Goal: Task Accomplishment & Management: Use online tool/utility

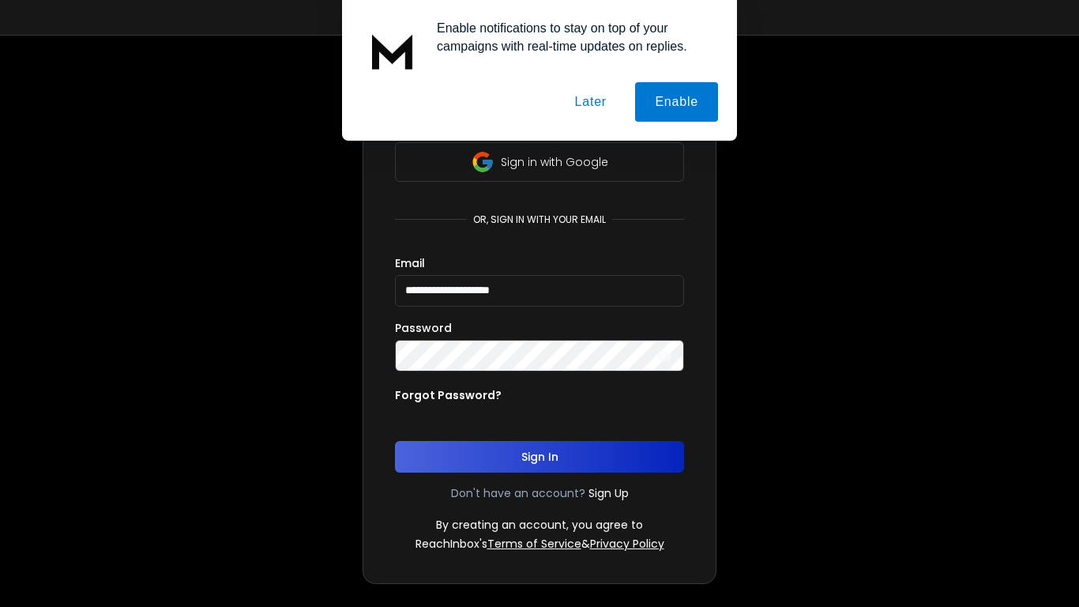
type input "**********"
click at [539, 456] on button "Sign In" at bounding box center [539, 457] width 289 height 32
